Goal: Navigation & Orientation: Find specific page/section

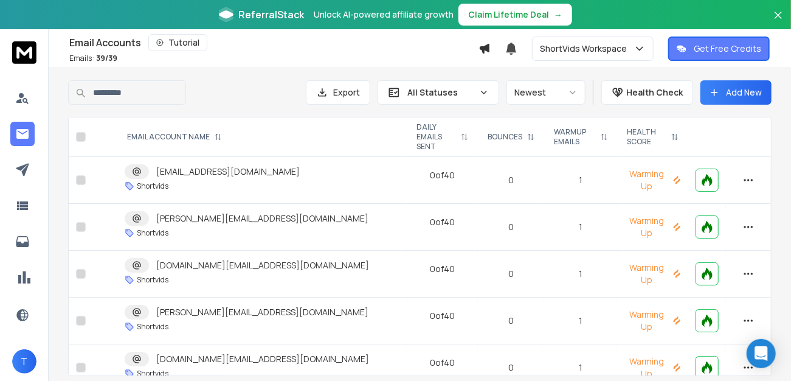
click at [19, 183] on div at bounding box center [24, 172] width 28 height 29
click at [21, 168] on icon at bounding box center [22, 170] width 13 height 13
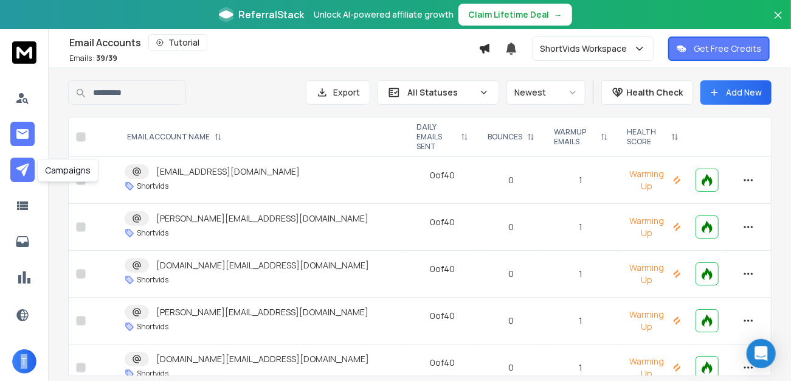
click at [21, 168] on icon at bounding box center [22, 170] width 13 height 13
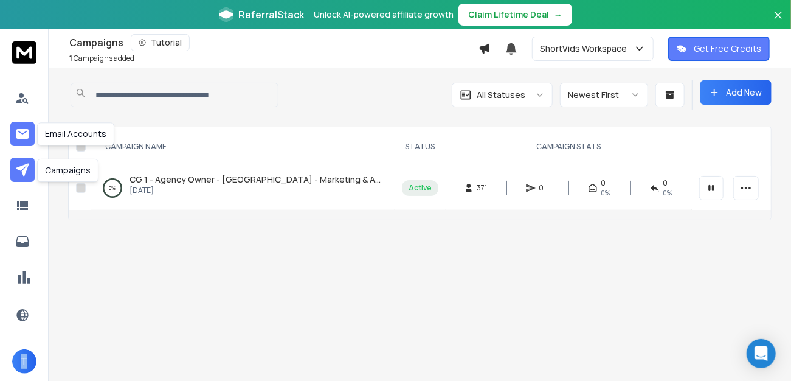
click at [18, 130] on icon at bounding box center [22, 134] width 12 height 10
